Goal: Task Accomplishment & Management: Manage account settings

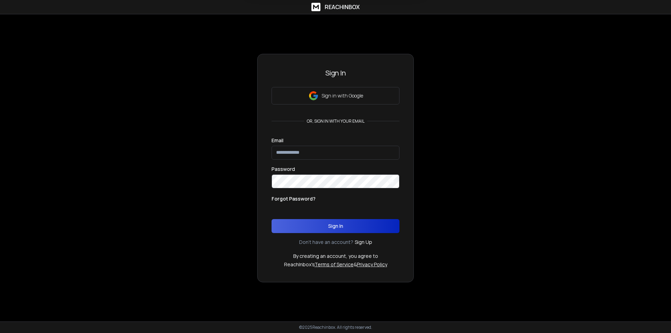
click at [287, 153] on input "email" at bounding box center [336, 153] width 128 height 14
paste input "**********"
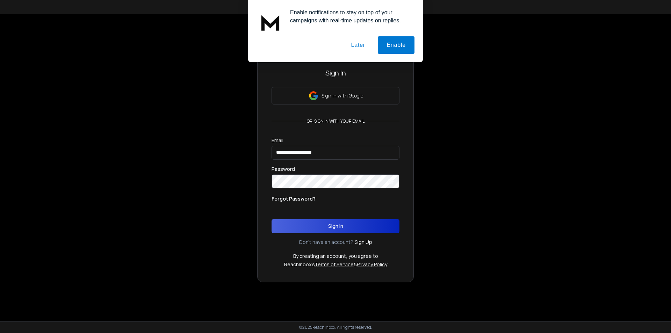
type input "**********"
click at [390, 182] on icon at bounding box center [391, 182] width 6 height 6
click at [320, 222] on button "Sign In" at bounding box center [336, 226] width 128 height 14
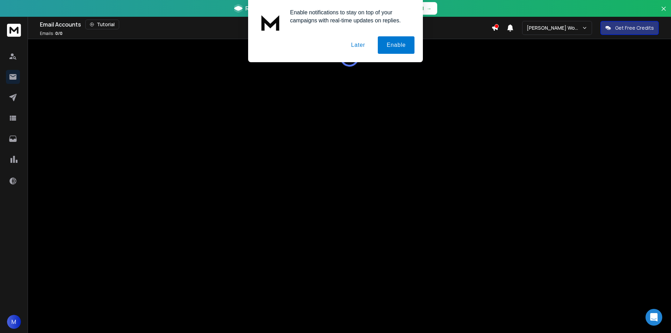
click at [361, 45] on button "Later" at bounding box center [357, 44] width 31 height 17
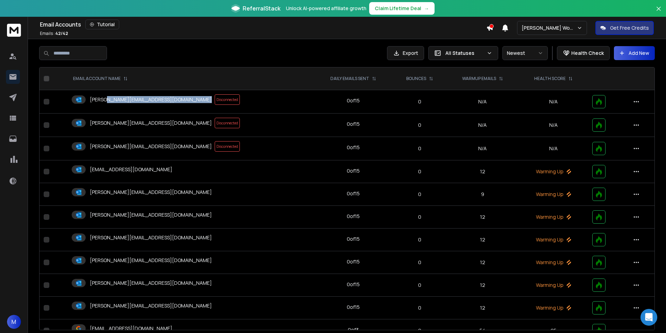
drag, startPoint x: 109, startPoint y: 102, endPoint x: 159, endPoint y: 107, distance: 49.9
click at [159, 107] on td "Annas@clayprospecting.com Disconnected" at bounding box center [190, 101] width 246 height 23
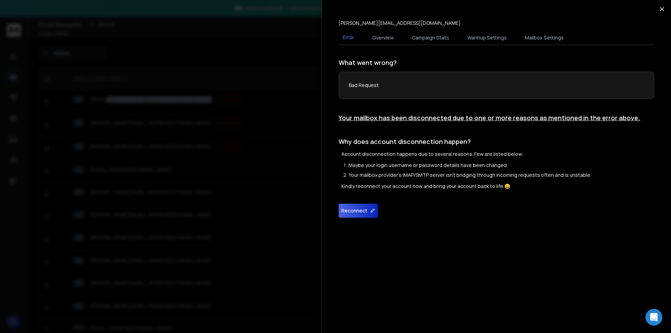
click at [663, 7] on icon "button" at bounding box center [661, 9] width 7 height 7
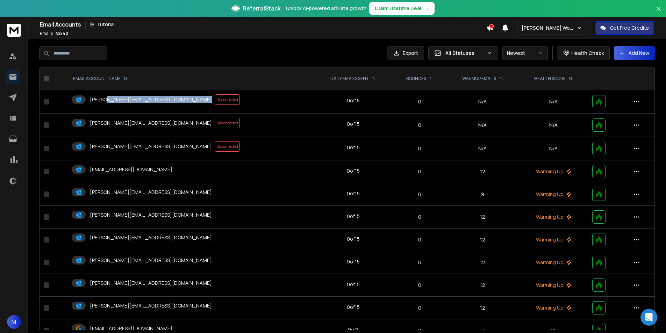
copy p "clayprospecting.com"
drag, startPoint x: 109, startPoint y: 126, endPoint x: 141, endPoint y: 129, distance: 32.3
click at [141, 129] on td "annas@claydriven.com Disconnected" at bounding box center [190, 125] width 246 height 23
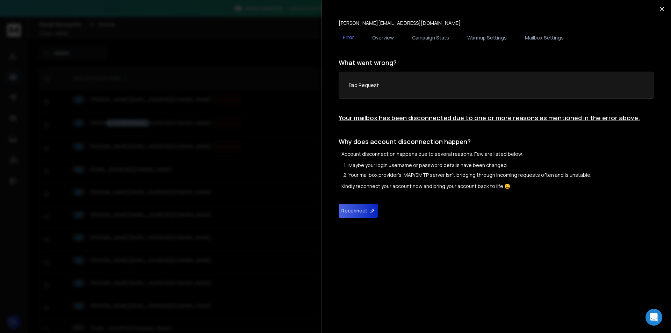
click at [659, 10] on icon "button" at bounding box center [661, 9] width 7 height 7
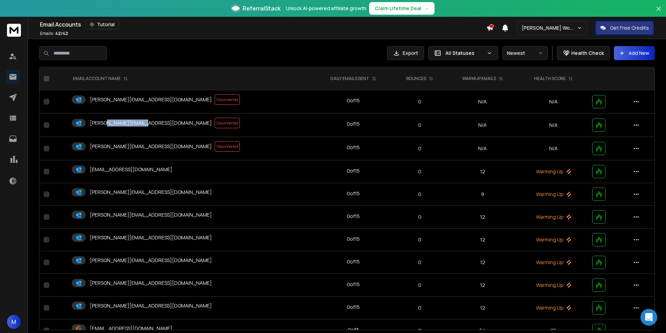
copy p "claydriven.com"
drag, startPoint x: 109, startPoint y: 149, endPoint x: 135, endPoint y: 153, distance: 25.7
click at [135, 153] on td "annas@claycampaigns.com Disconnected" at bounding box center [190, 148] width 246 height 23
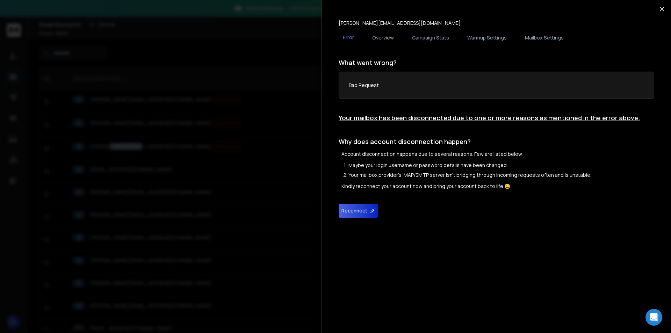
click at [658, 12] on icon "button" at bounding box center [661, 9] width 7 height 7
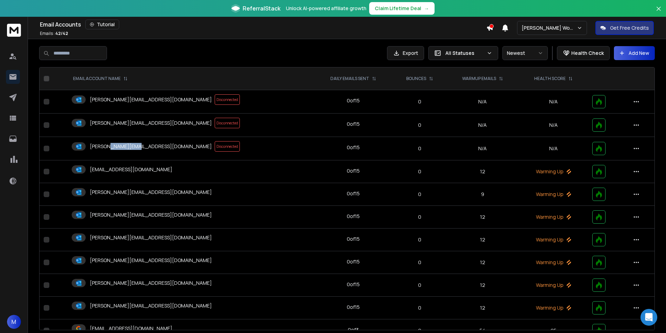
click at [114, 157] on td "annas@claycampaigns.com Disconnected" at bounding box center [190, 148] width 246 height 23
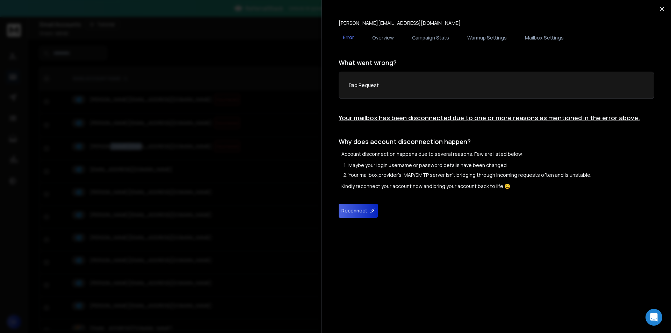
click at [660, 12] on icon "button" at bounding box center [661, 9] width 7 height 7
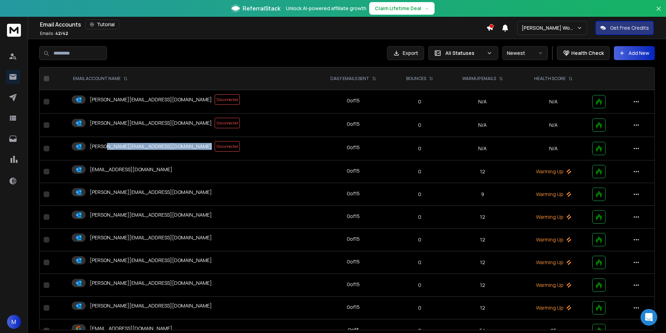
copy p "claycampaigns.com"
drag, startPoint x: 108, startPoint y: 148, endPoint x: 154, endPoint y: 149, distance: 45.8
click at [154, 149] on div "annas@claycampaigns.com Disconnected" at bounding box center [191, 146] width 238 height 10
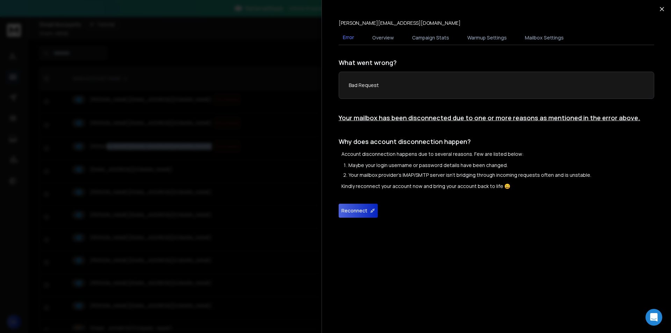
click at [660, 10] on icon "button" at bounding box center [661, 9] width 7 height 7
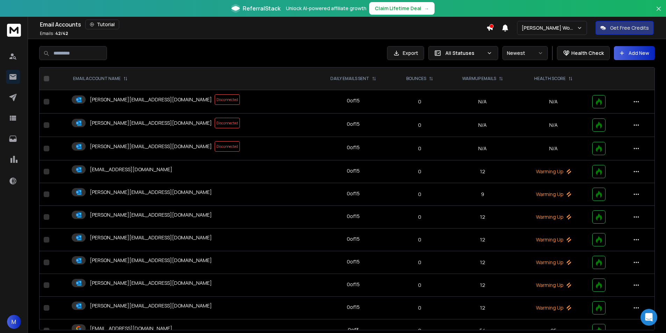
click at [201, 57] on div at bounding box center [210, 53] width 343 height 14
click at [49, 99] on button "button" at bounding box center [47, 102] width 6 height 6
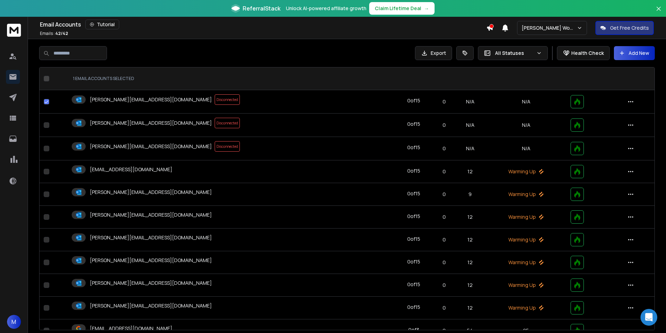
drag, startPoint x: 44, startPoint y: 125, endPoint x: 44, endPoint y: 146, distance: 21.0
click at [44, 126] on button "button" at bounding box center [47, 125] width 6 height 6
click at [44, 151] on button "button" at bounding box center [47, 149] width 6 height 6
click at [543, 52] on icon "button" at bounding box center [540, 53] width 5 height 6
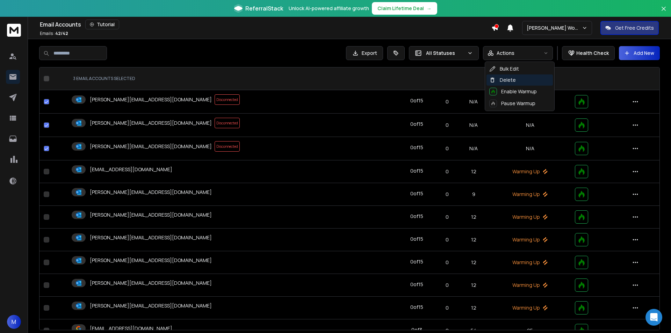
click at [526, 76] on div "Delete" at bounding box center [519, 79] width 66 height 11
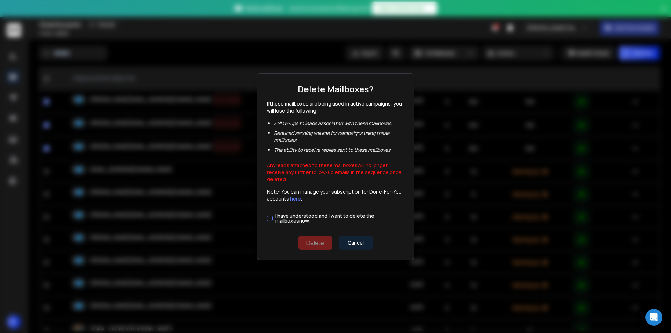
click at [267, 216] on button "I have understood and I want to delete the mailbox es now." at bounding box center [270, 219] width 6 height 6
click at [307, 243] on button "Delete" at bounding box center [315, 243] width 34 height 14
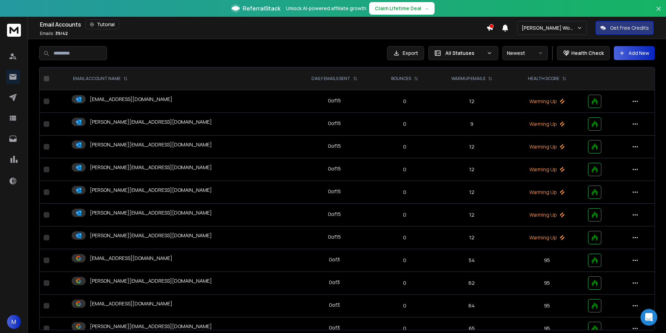
click at [623, 57] on button "Add New" at bounding box center [634, 53] width 41 height 14
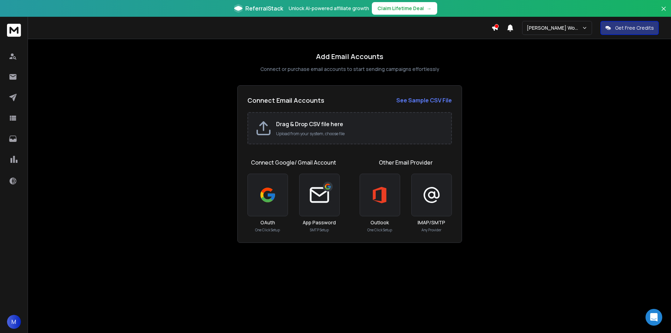
click at [379, 208] on div at bounding box center [380, 195] width 41 height 43
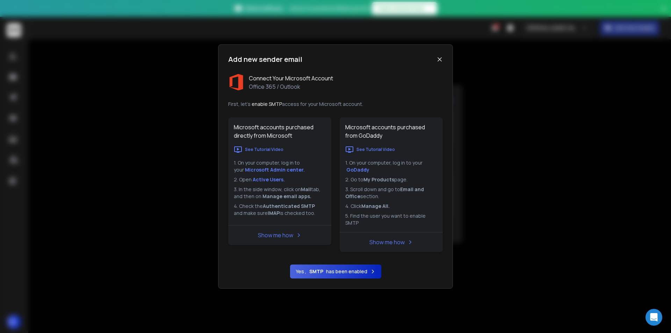
click at [331, 272] on button "Yes , SMTP has been enabled" at bounding box center [335, 272] width 91 height 14
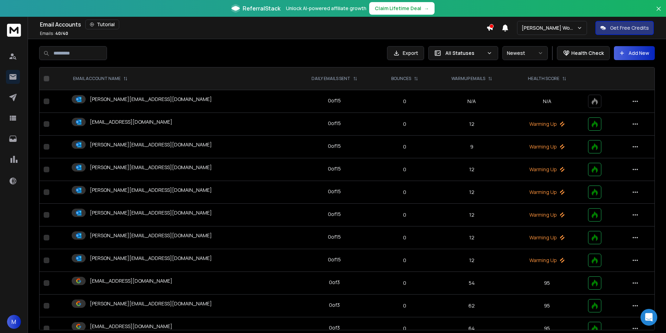
click at [588, 104] on div at bounding box center [594, 101] width 13 height 13
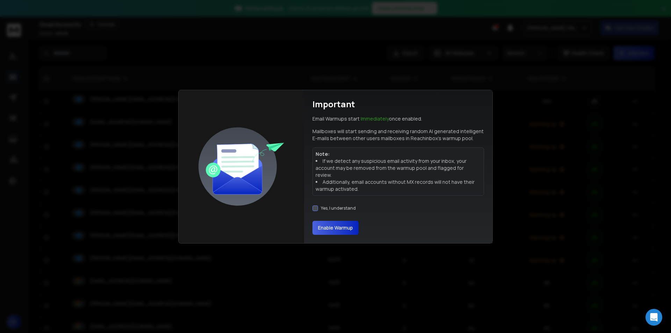
click at [315, 205] on button "Yes, I understand" at bounding box center [315, 208] width 6 height 6
click at [337, 227] on button "Enable Warmup" at bounding box center [335, 228] width 46 height 14
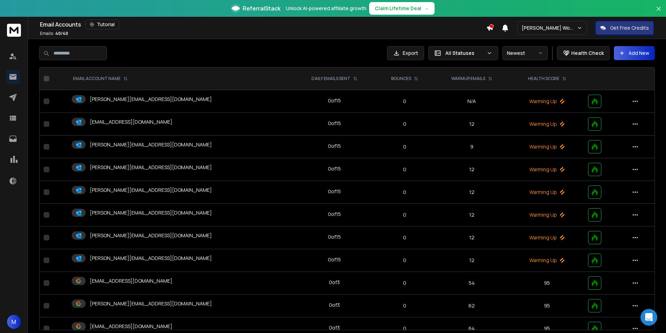
click at [637, 51] on button "Add New" at bounding box center [634, 53] width 41 height 14
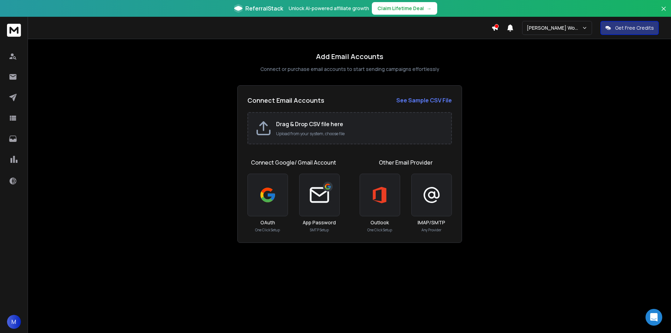
click at [369, 205] on div at bounding box center [380, 195] width 41 height 43
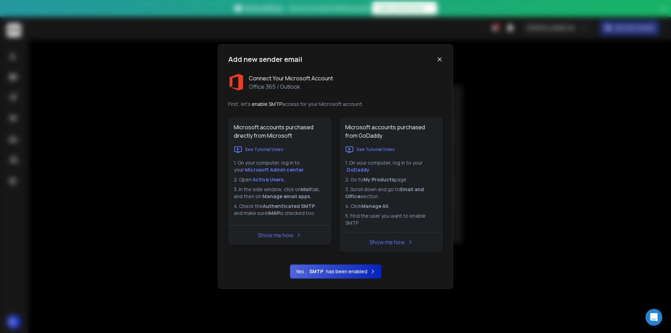
click at [361, 265] on button "Yes , SMTP has been enabled" at bounding box center [335, 272] width 91 height 14
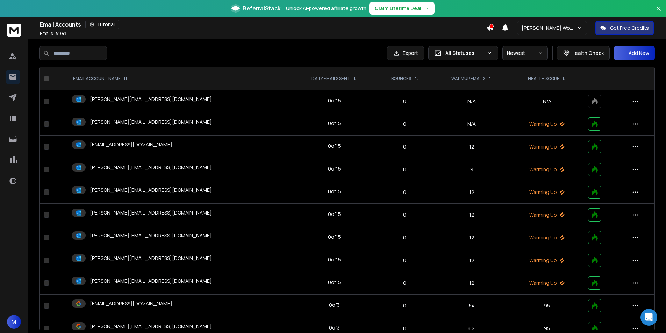
click at [592, 101] on icon at bounding box center [595, 101] width 6 height 7
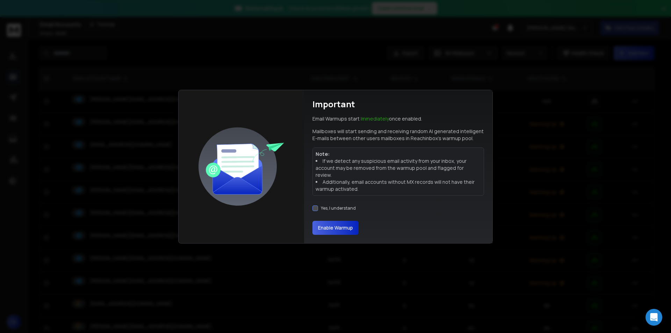
click at [318, 205] on button "Yes, I understand" at bounding box center [315, 208] width 6 height 6
click at [317, 221] on button "Enable Warmup" at bounding box center [335, 228] width 46 height 14
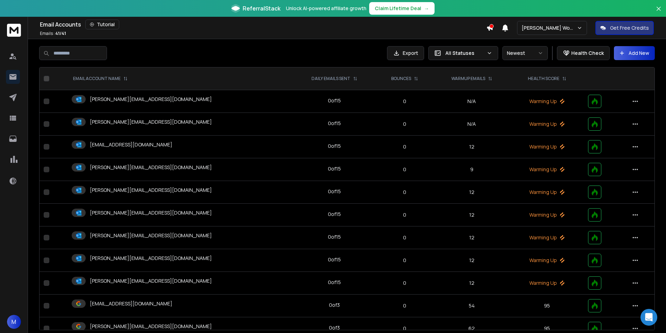
click at [629, 56] on button "Add New" at bounding box center [634, 53] width 41 height 14
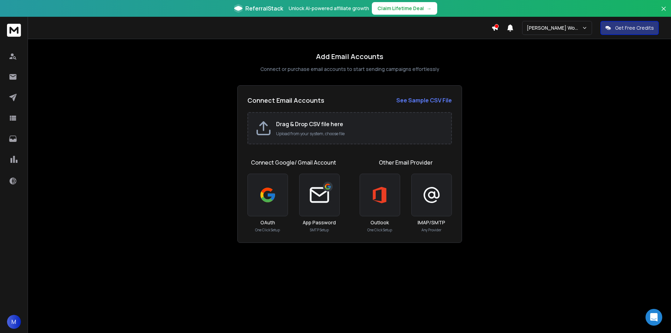
click at [372, 198] on icon at bounding box center [379, 195] width 16 height 16
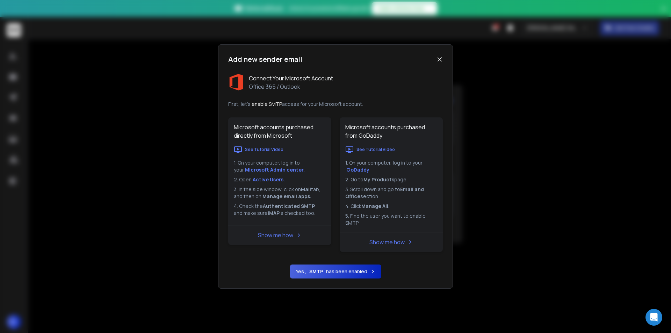
click at [349, 267] on button "Yes , SMTP has been enabled" at bounding box center [335, 272] width 91 height 14
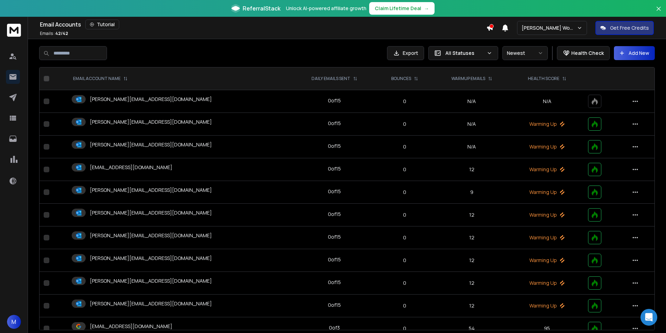
click at [591, 100] on icon at bounding box center [594, 101] width 7 height 7
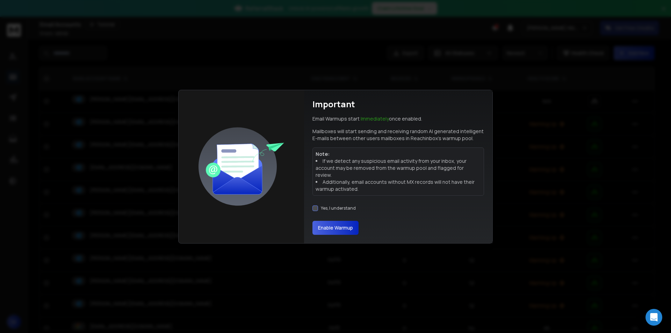
click at [317, 205] on button "Yes, I understand" at bounding box center [315, 208] width 6 height 6
click at [327, 232] on div "Important Email Warmups start Immediately once enabled. Mailboxes will start se…" at bounding box center [398, 166] width 188 height 153
click at [330, 223] on button "Enable Warmup" at bounding box center [335, 228] width 46 height 14
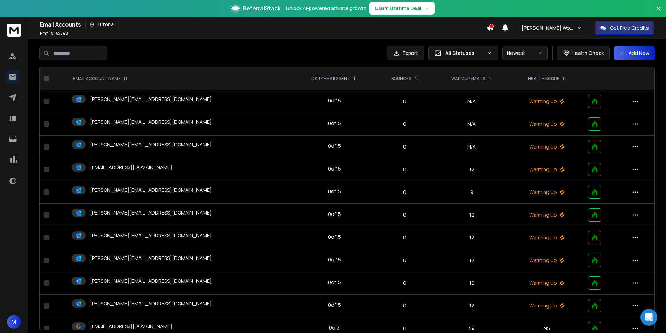
scroll to position [12, 0]
click at [492, 27] on div at bounding box center [491, 26] width 4 height 4
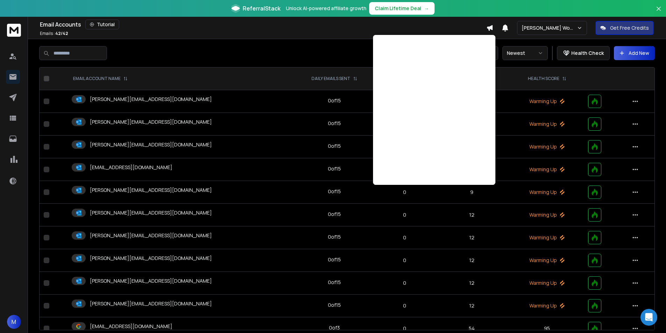
click at [335, 43] on div "Export All Statuses Newest Health Check Add New EMAIL ACCOUNT NAME DAILY EMAILS…" at bounding box center [347, 188] width 638 height 298
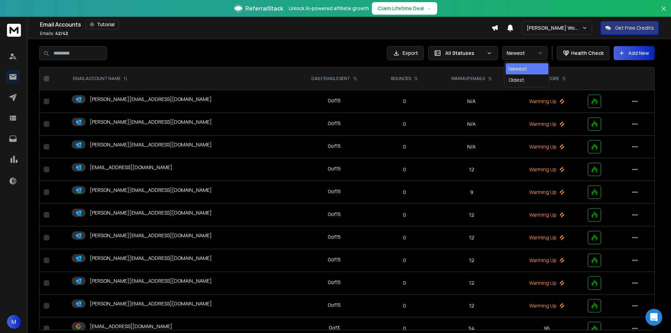
click at [528, 54] on button "Newest" at bounding box center [524, 53] width 45 height 14
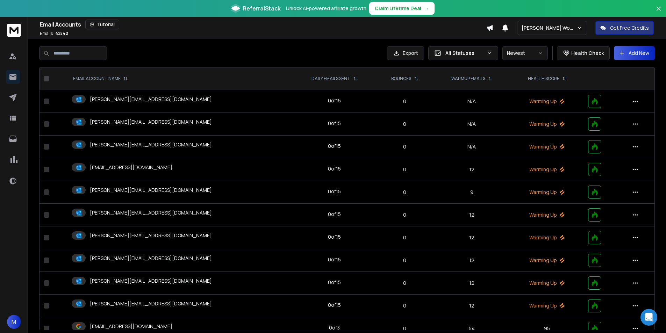
click at [484, 51] on p "All Statuses" at bounding box center [464, 53] width 38 height 7
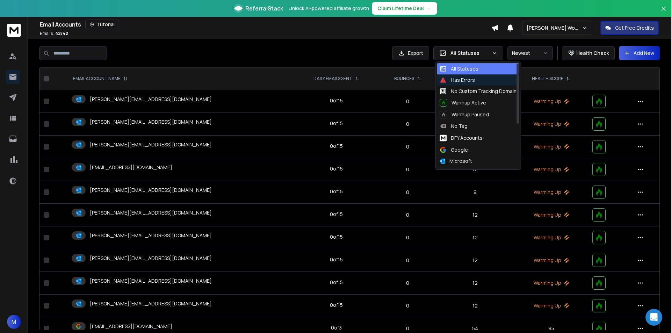
click at [478, 81] on div "Has Errors" at bounding box center [478, 79] width 82 height 11
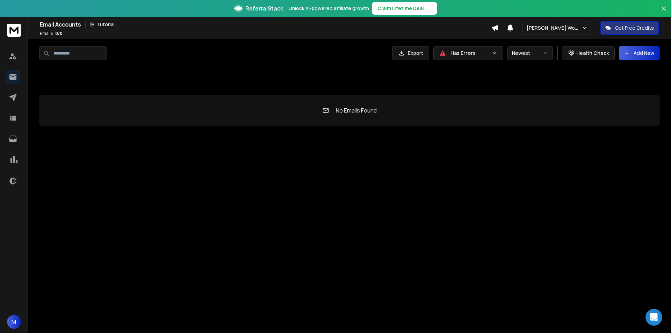
click at [482, 54] on p "Has Errors" at bounding box center [469, 53] width 38 height 7
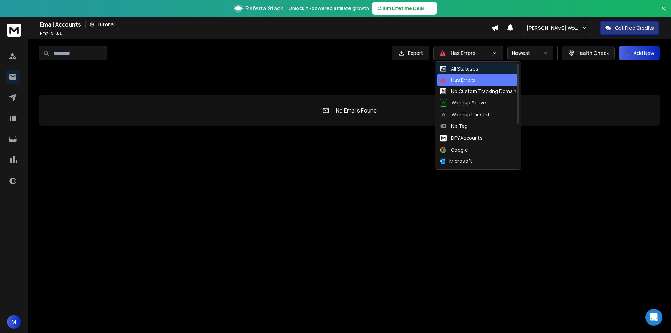
click at [471, 70] on div "All Statuses" at bounding box center [459, 68] width 39 height 7
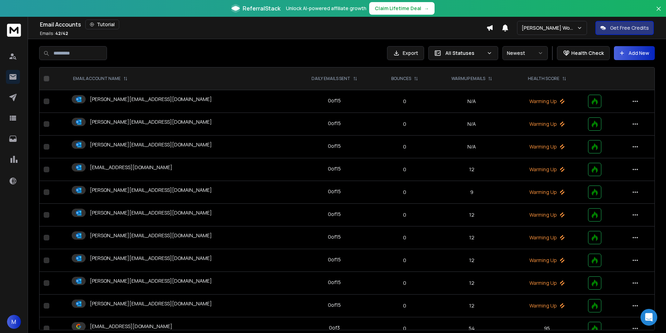
drag, startPoint x: 157, startPoint y: 87, endPoint x: 149, endPoint y: 59, distance: 29.3
click at [157, 87] on th "EMAIL ACCOUNT NAME" at bounding box center [179, 78] width 224 height 23
click at [149, 60] on div "Export All Statuses Newest Health Check Add New EMAIL ACCOUNT NAME DAILY EMAILS…" at bounding box center [346, 188] width 615 height 284
click at [148, 55] on div at bounding box center [210, 53] width 343 height 14
